Goal: Information Seeking & Learning: Check status

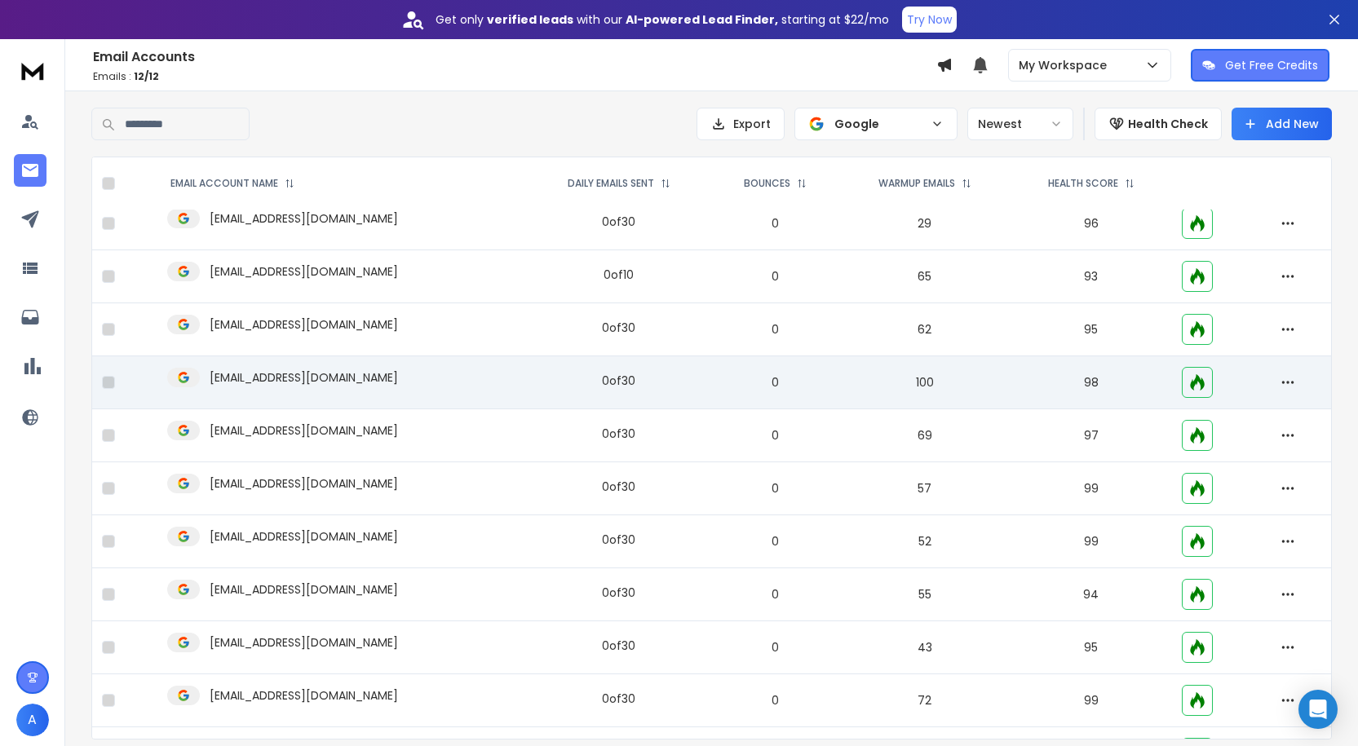
scroll to position [120, 0]
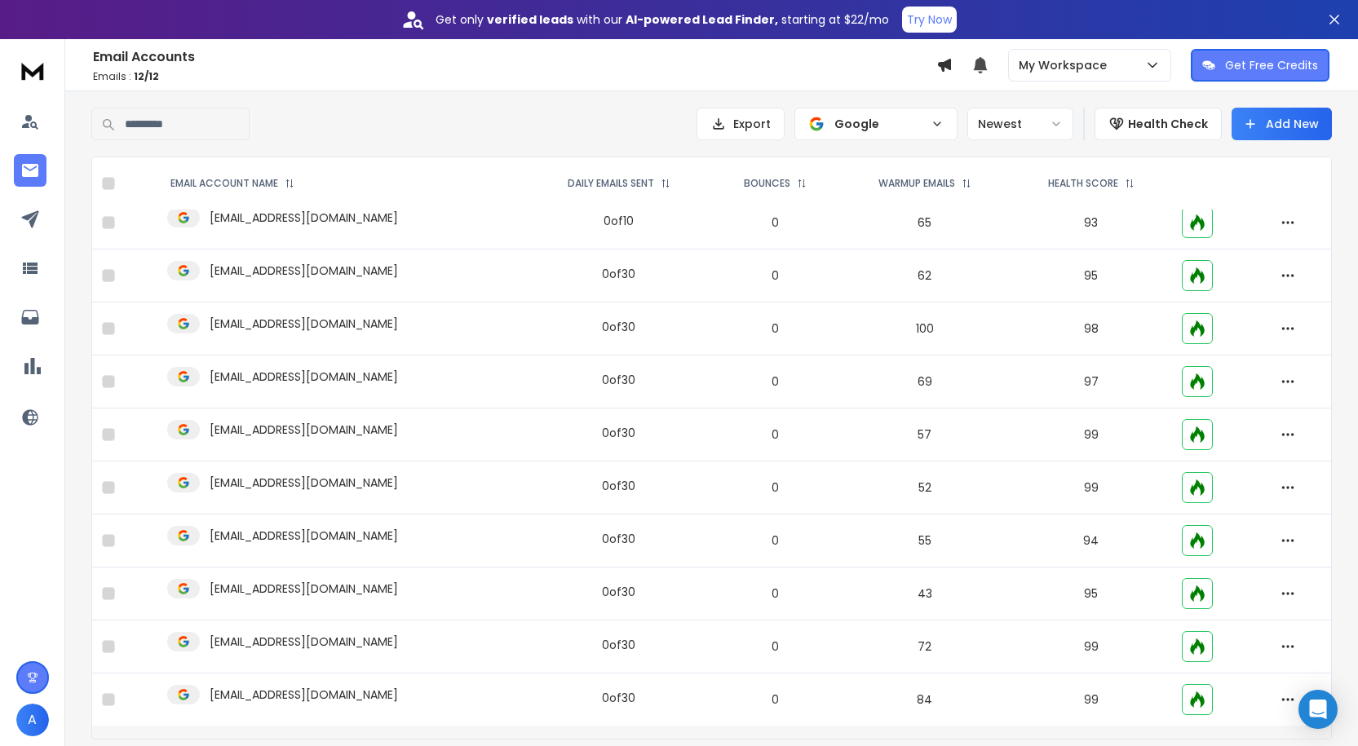
click at [1056, 190] on th "HEALTH SCORE" at bounding box center [1090, 183] width 161 height 53
click at [1068, 178] on p "HEALTH SCORE" at bounding box center [1083, 183] width 70 height 13
click at [35, 224] on icon at bounding box center [30, 220] width 20 height 20
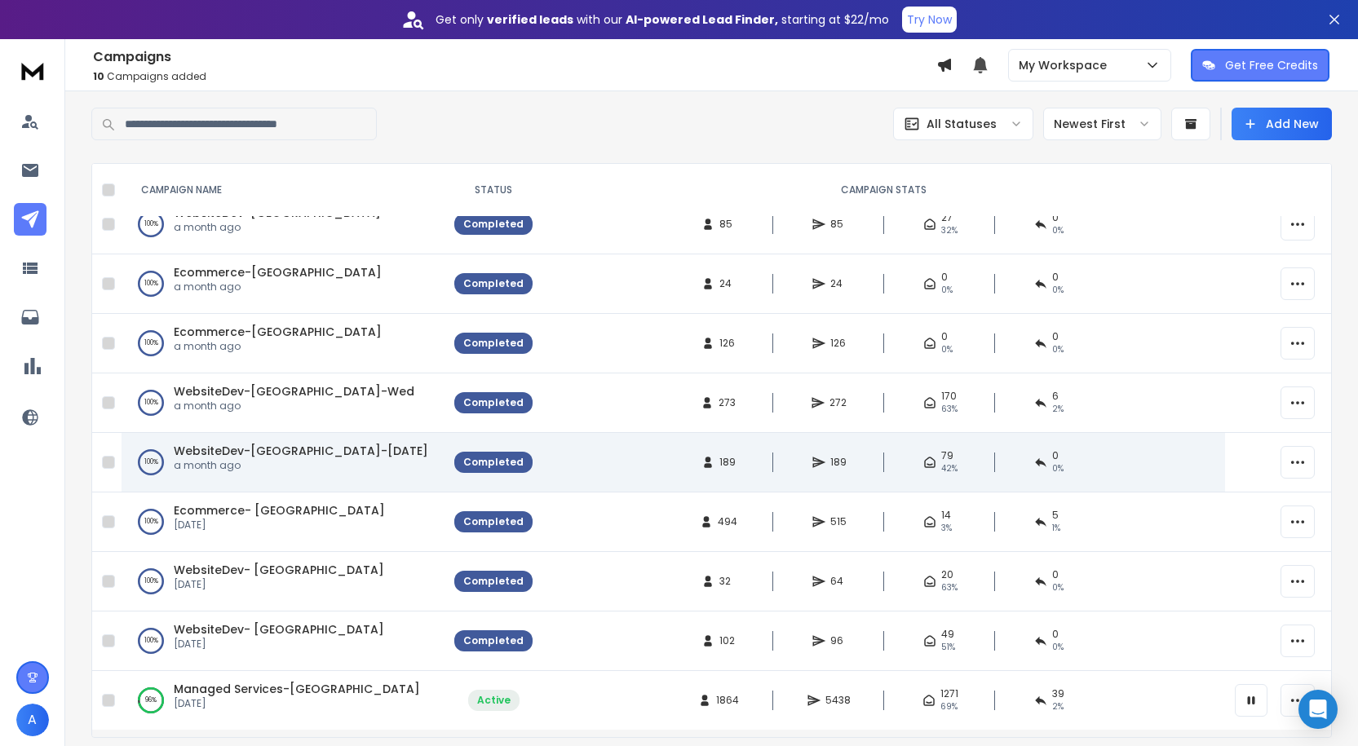
scroll to position [87, 0]
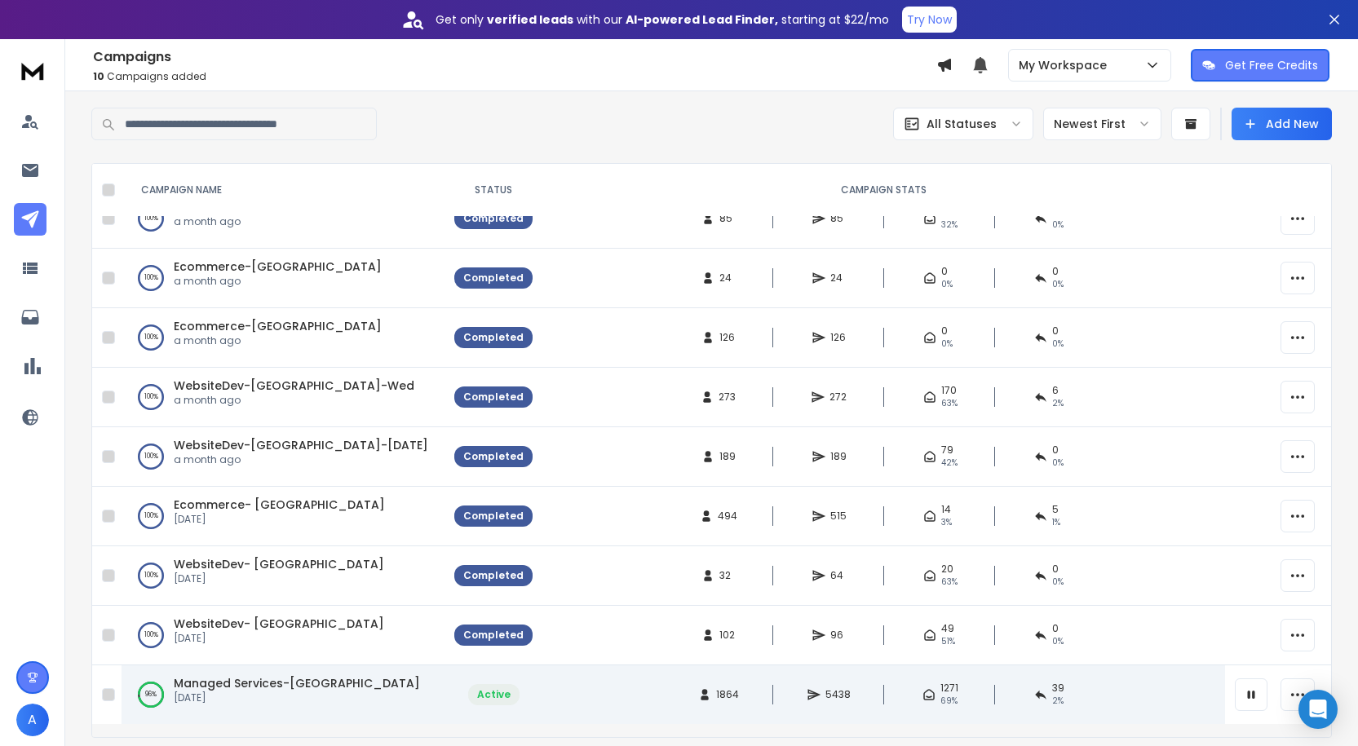
click at [219, 699] on p "[DATE]" at bounding box center [297, 698] width 246 height 13
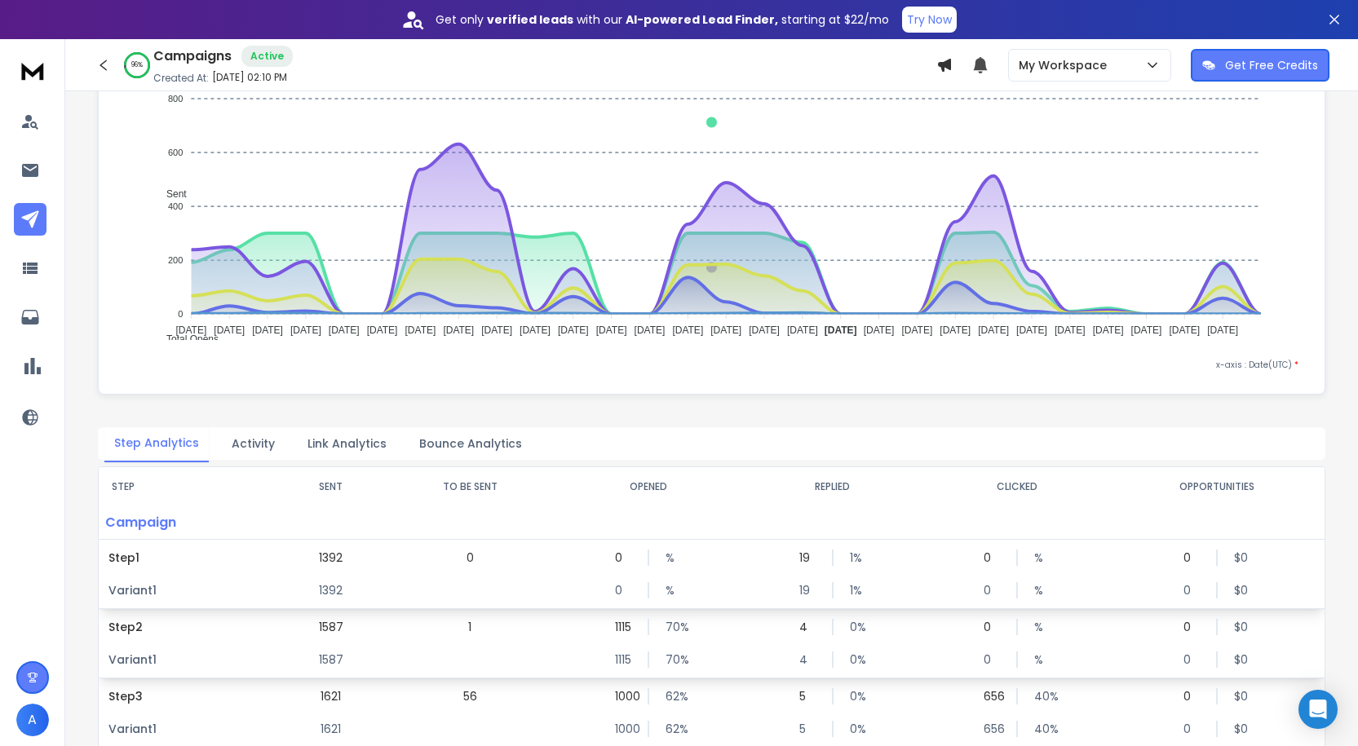
scroll to position [451, 0]
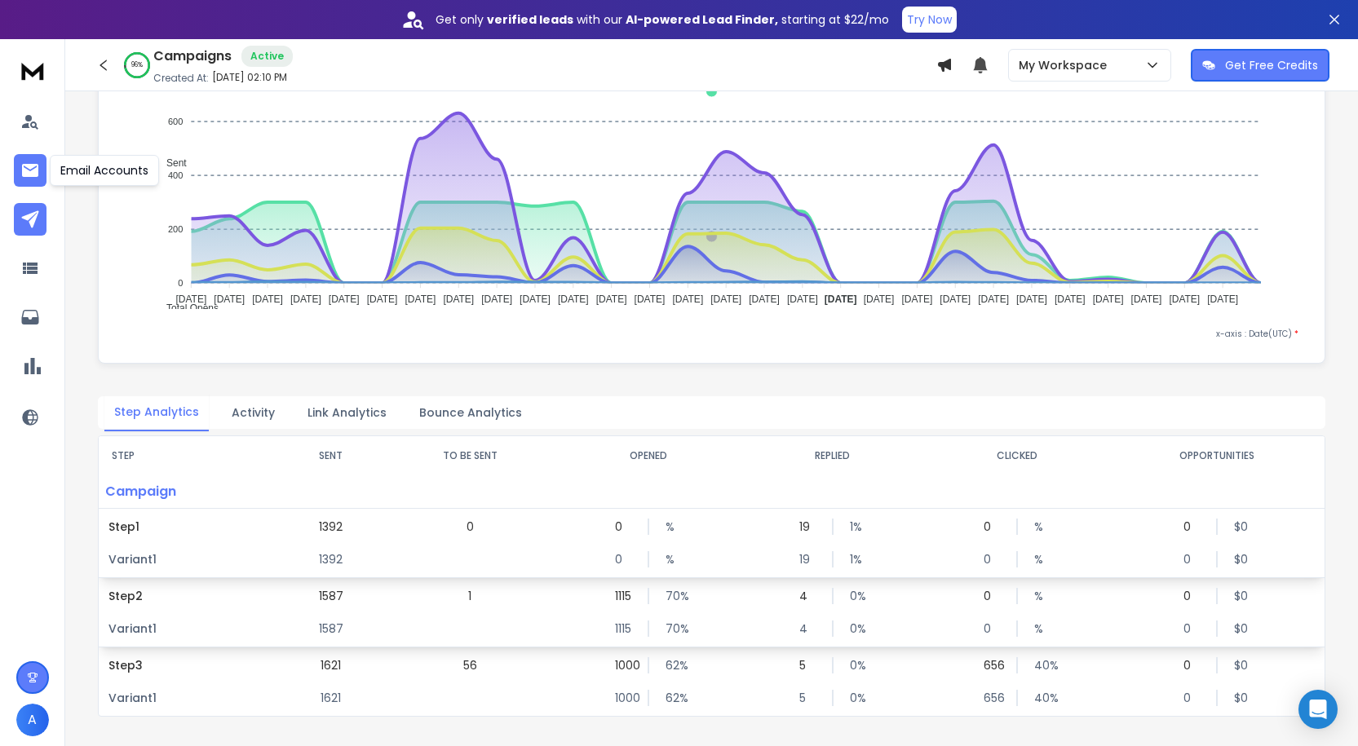
click at [36, 164] on icon at bounding box center [30, 170] width 16 height 13
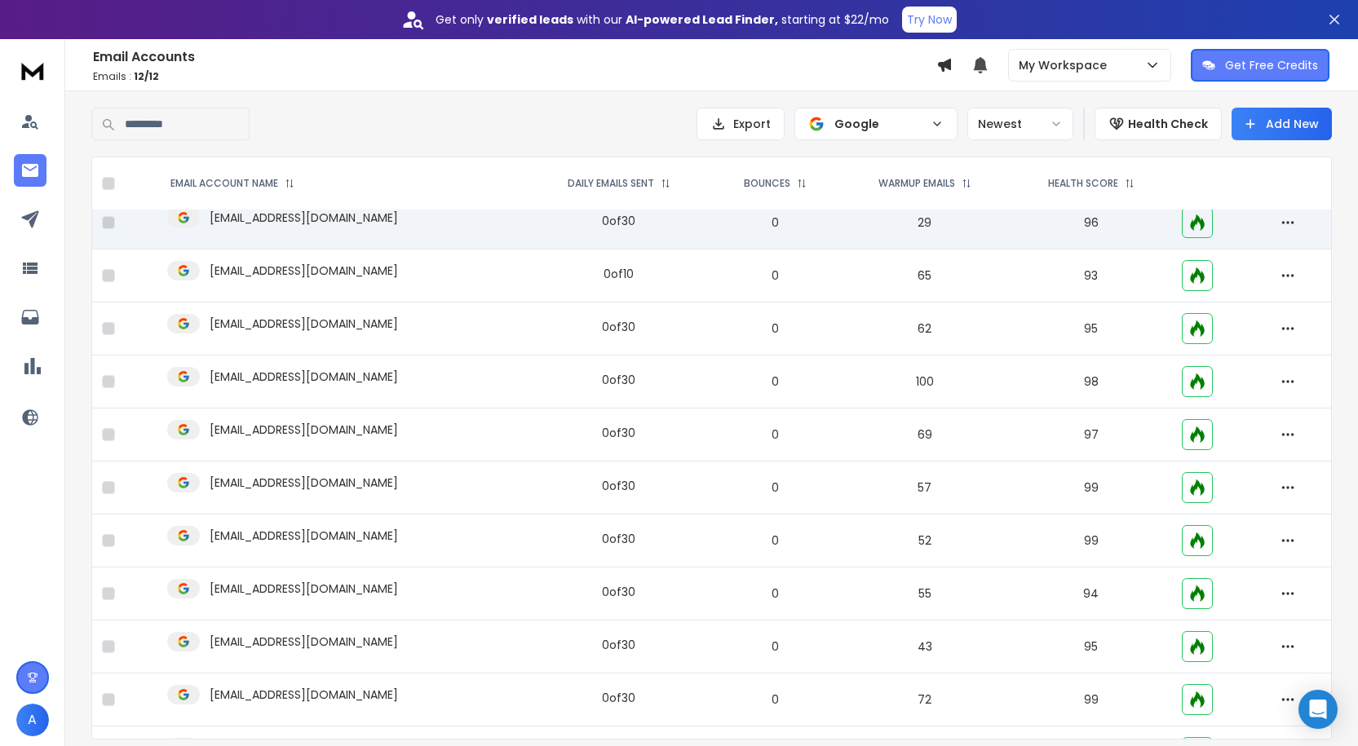
scroll to position [38, 0]
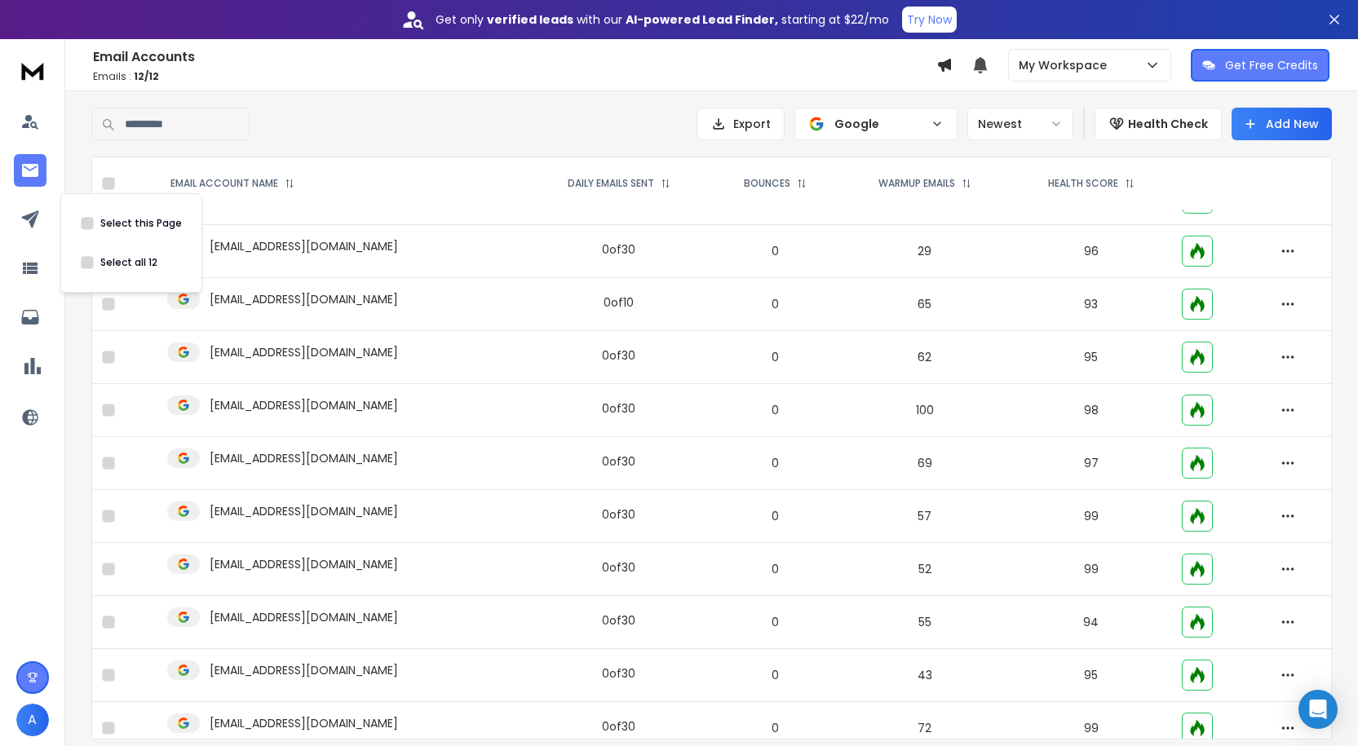
click at [107, 183] on button "Select this Page" at bounding box center [108, 183] width 13 height 13
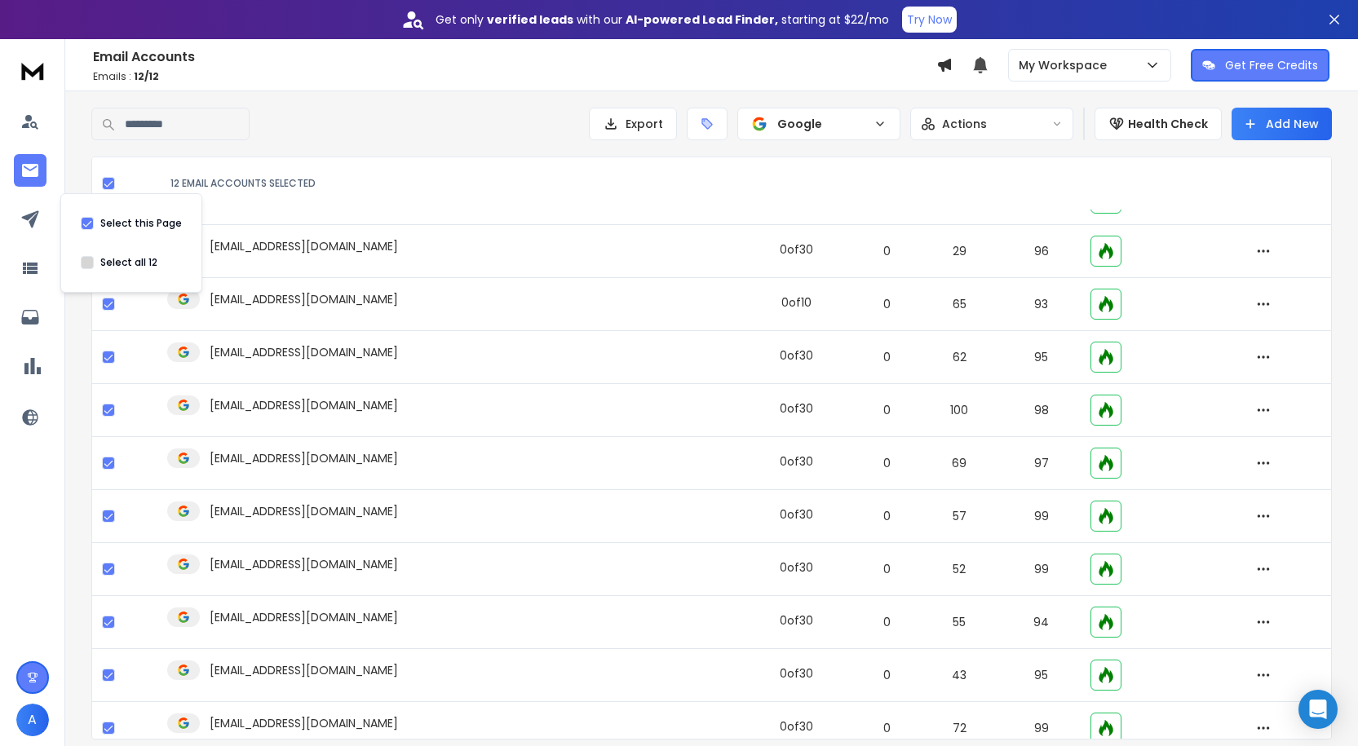
click at [107, 183] on button "Select this Page" at bounding box center [108, 183] width 13 height 13
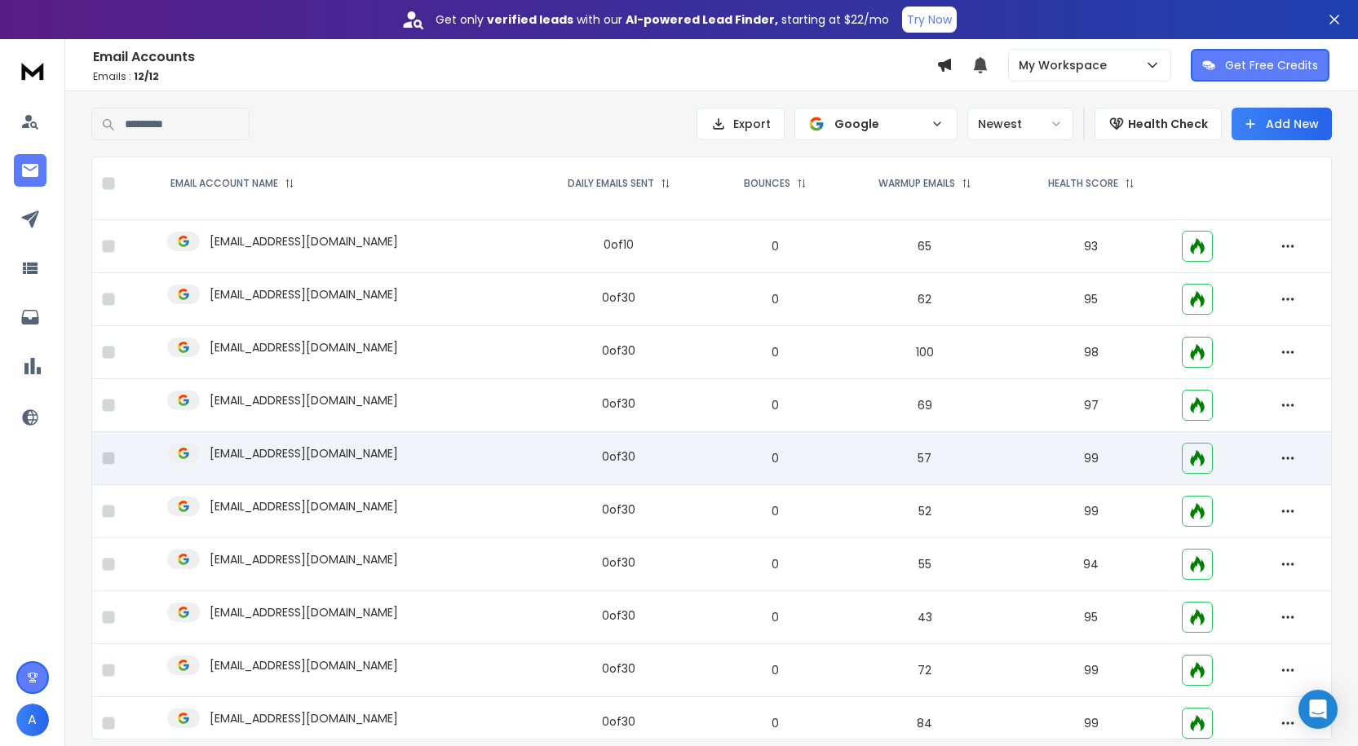
scroll to position [120, 0]
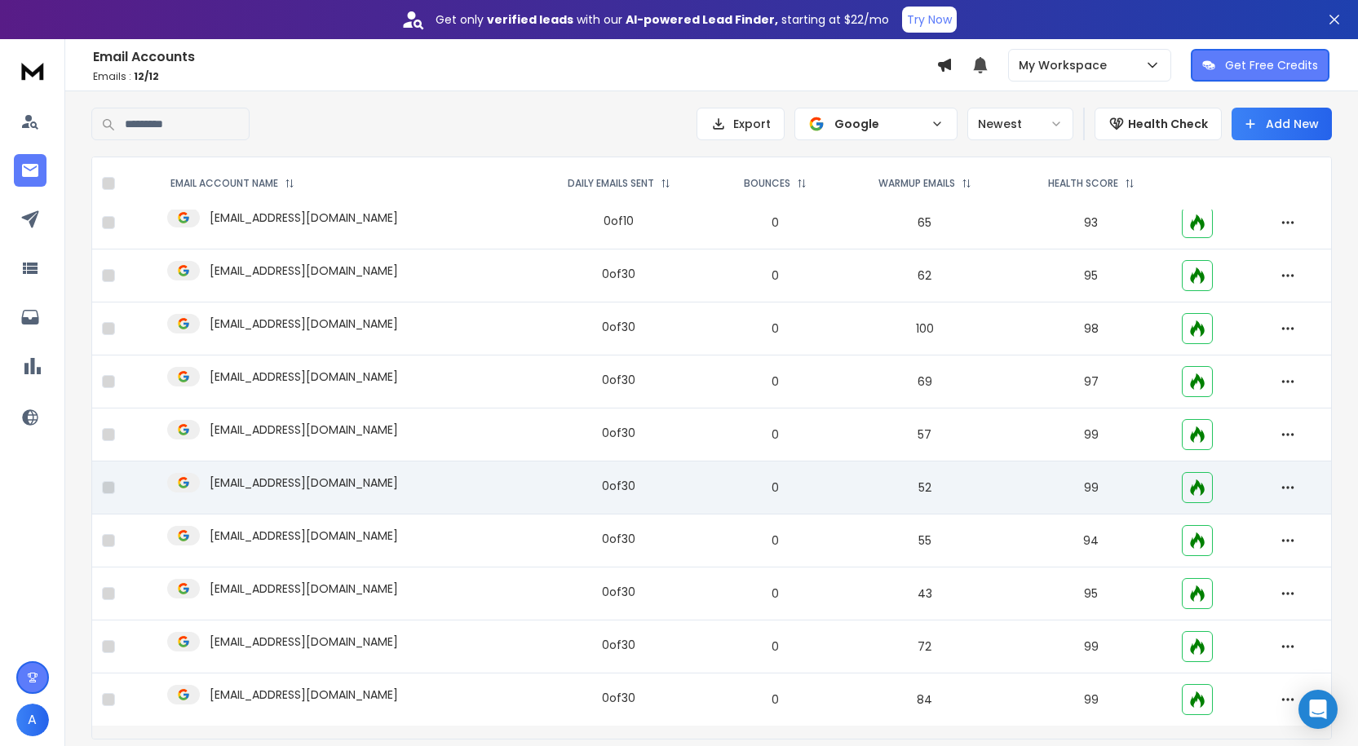
type button "on"
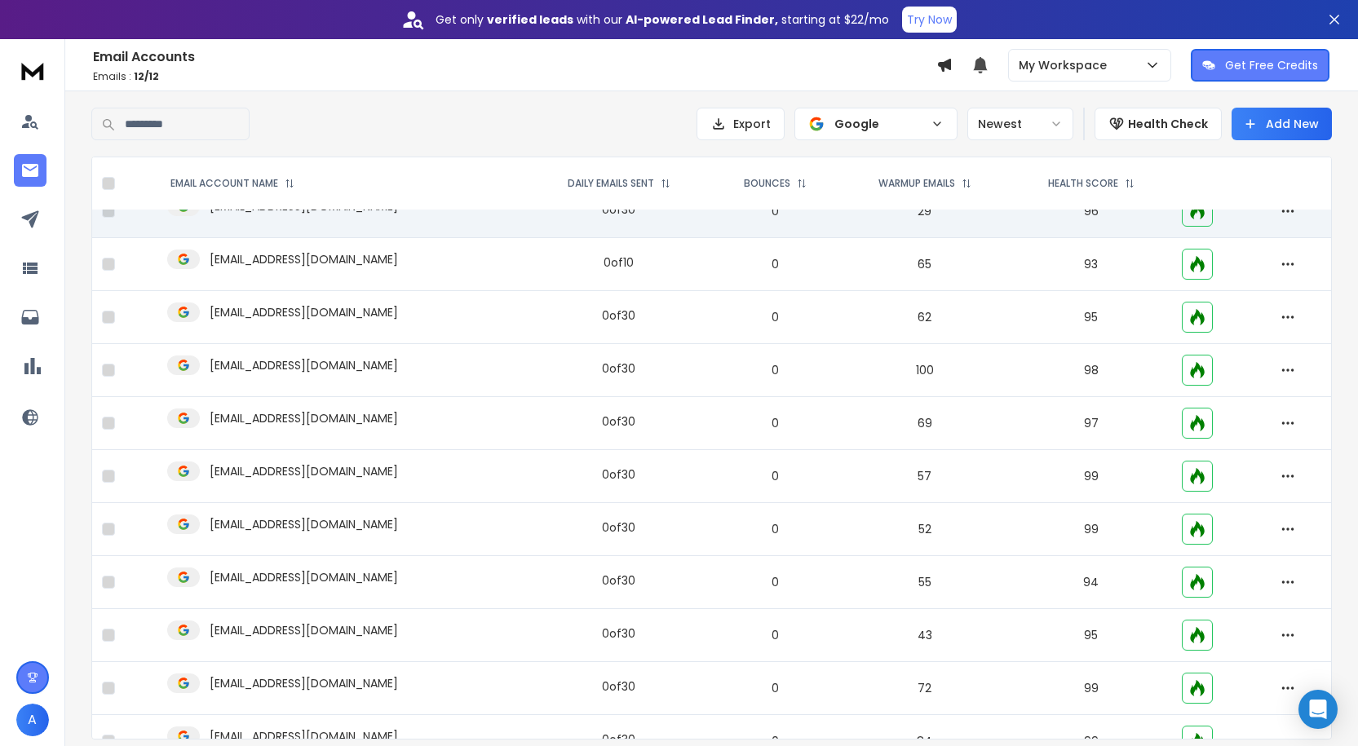
scroll to position [38, 0]
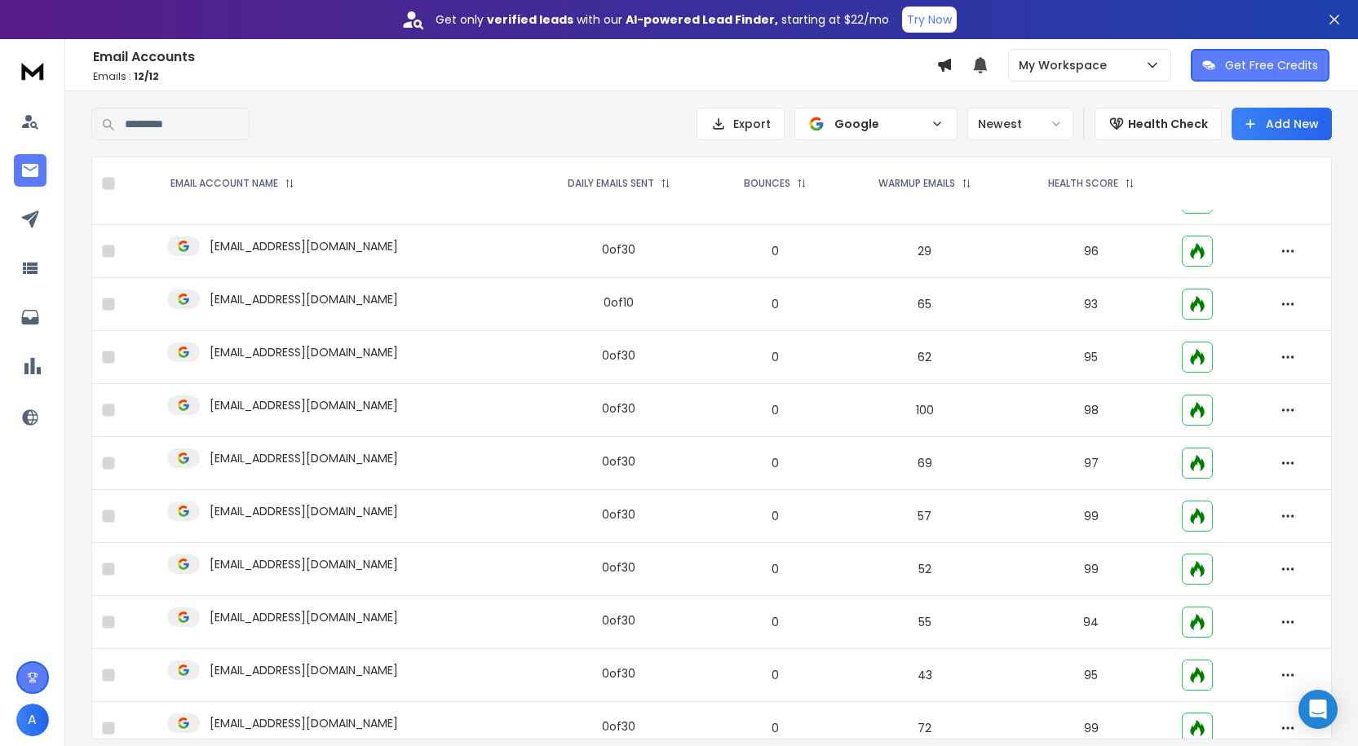
click at [1061, 192] on th "HEALTH SCORE" at bounding box center [1090, 183] width 161 height 53
click at [1062, 183] on p "HEALTH SCORE" at bounding box center [1083, 183] width 70 height 13
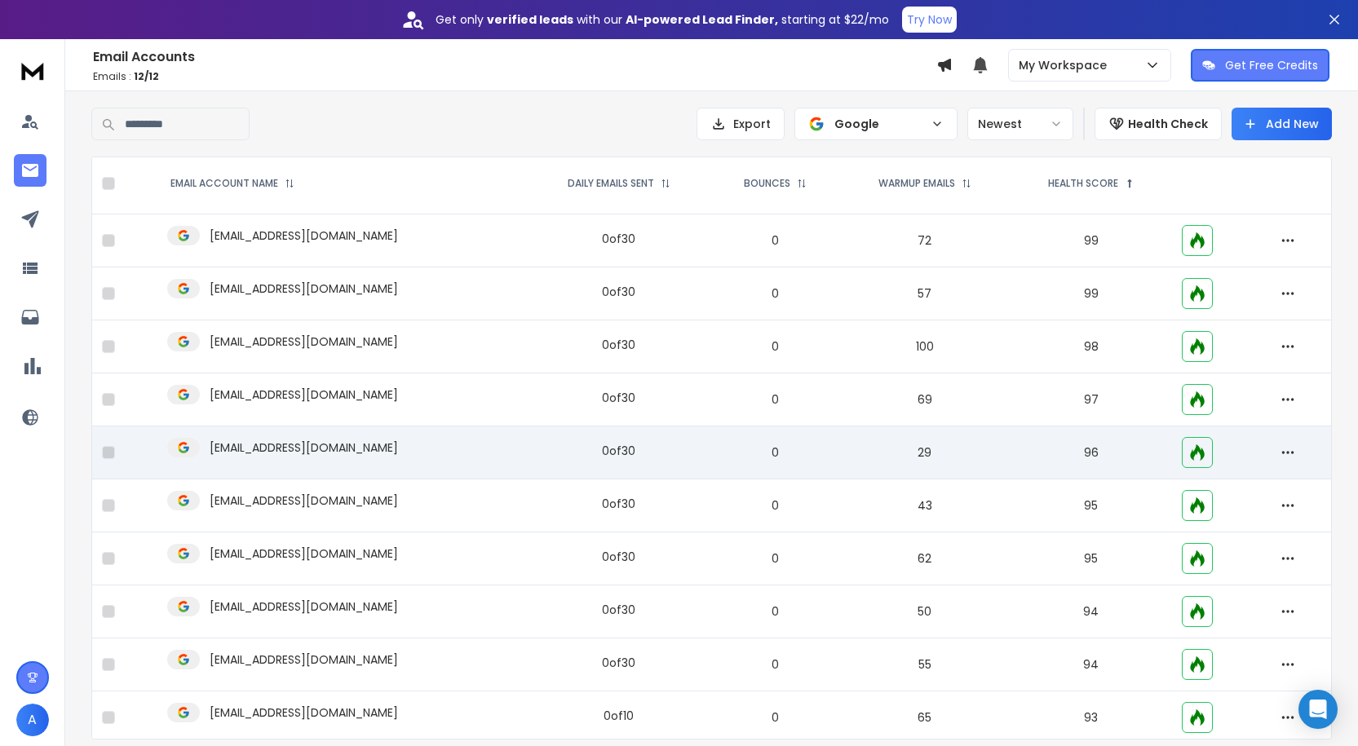
scroll to position [120, 0]
